Goal: Task Accomplishment & Management: Use online tool/utility

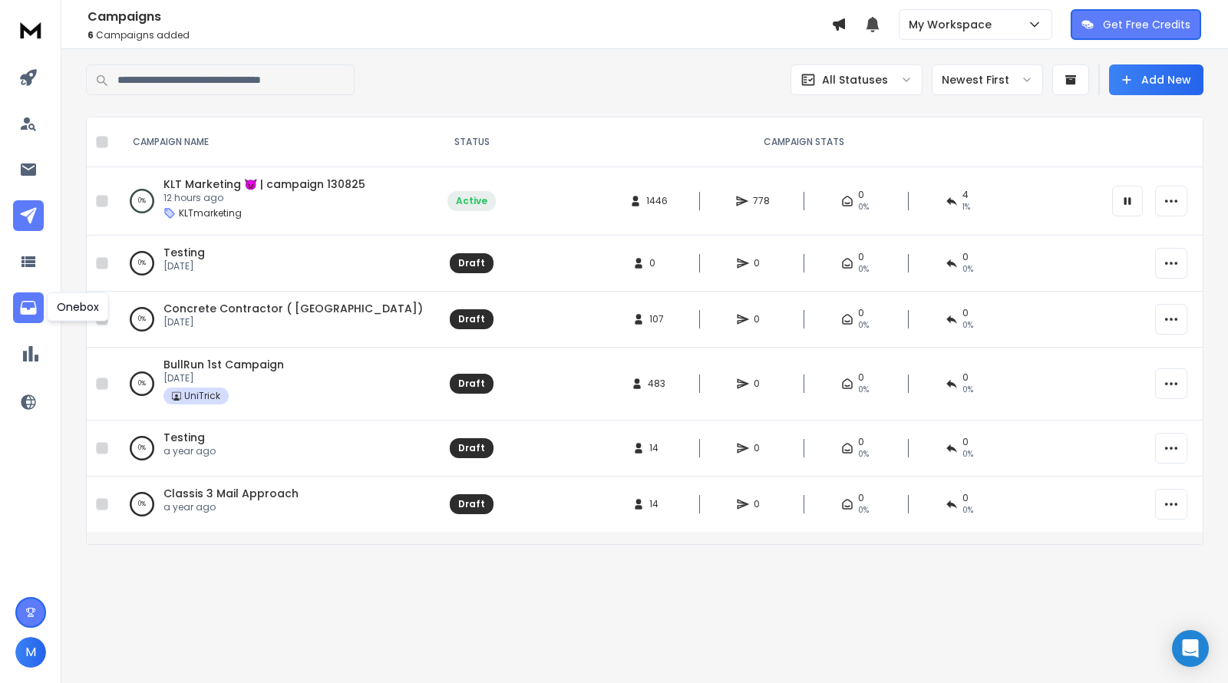
click at [40, 311] on link at bounding box center [28, 308] width 31 height 31
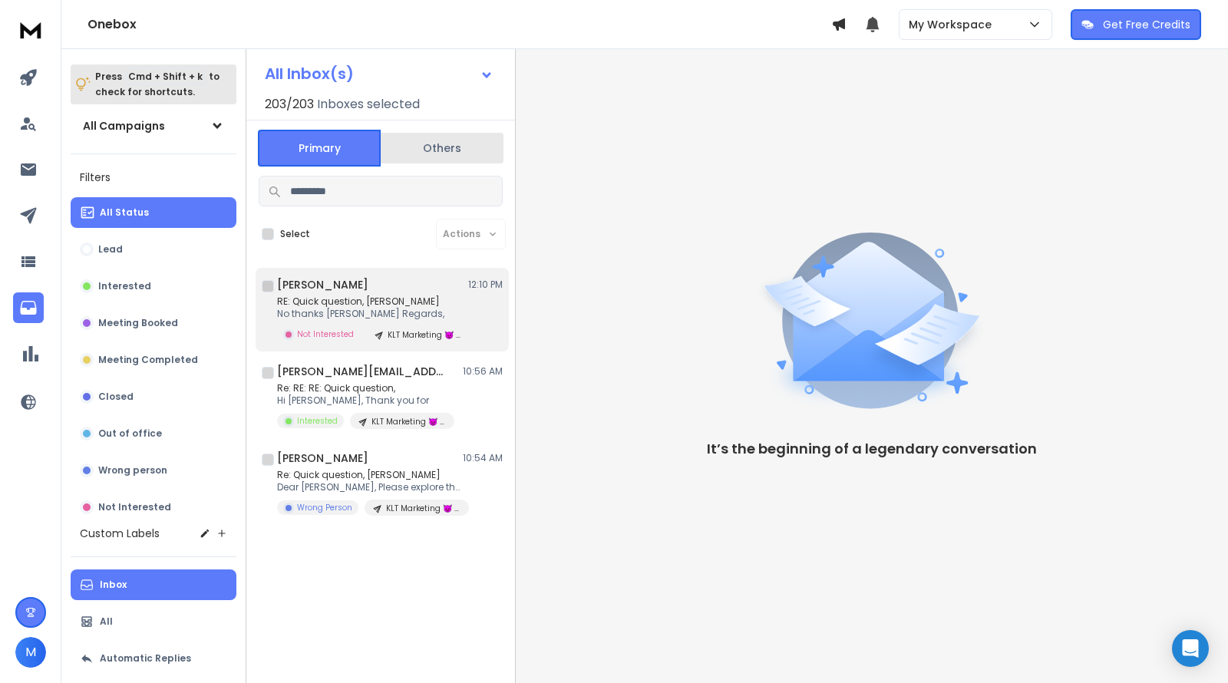
click at [361, 269] on div "[PERSON_NAME] 12:10 PM RE: Quick question, [PERSON_NAME] No thanks [PERSON_NAME…" at bounding box center [382, 310] width 253 height 84
